Goal: Check status

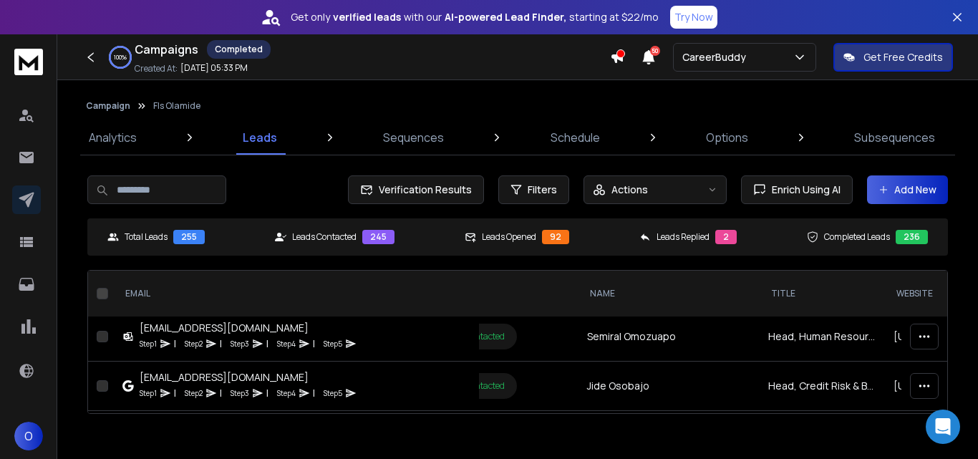
scroll to position [3908, 210]
